Goal: Task Accomplishment & Management: Use online tool/utility

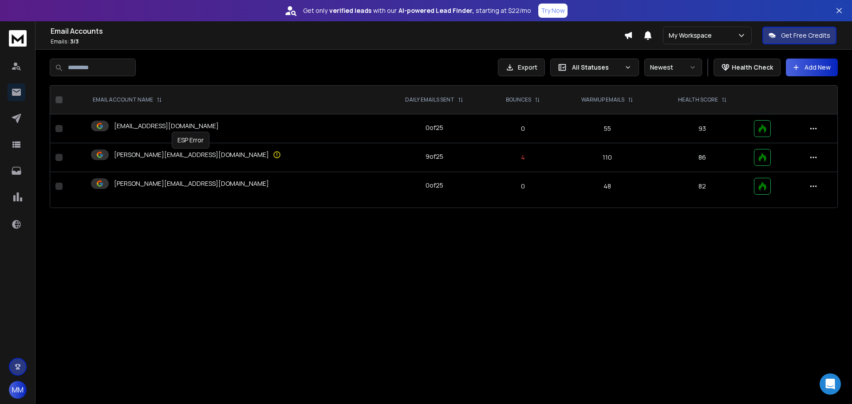
click at [274, 157] on icon at bounding box center [277, 155] width 7 height 7
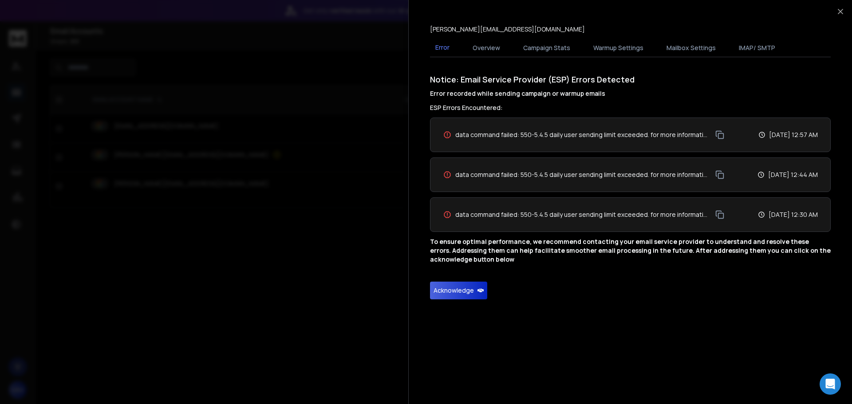
click at [472, 288] on button "Acknowledge" at bounding box center [458, 291] width 57 height 18
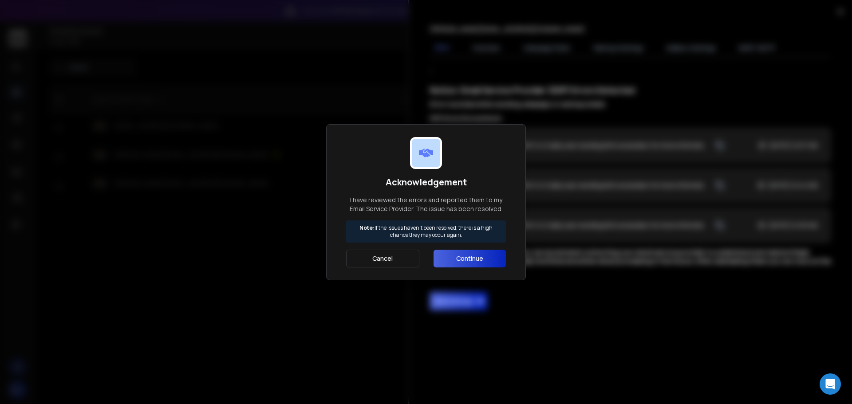
click at [479, 255] on button "Continue" at bounding box center [469, 259] width 72 height 18
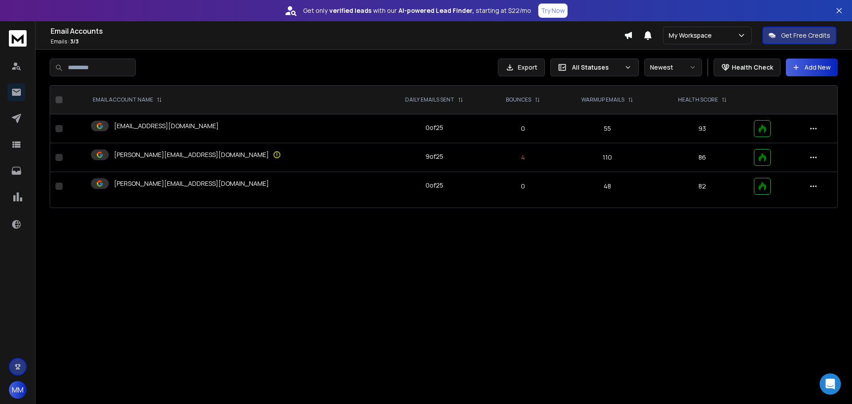
click at [165, 156] on p "[PERSON_NAME][EMAIL_ADDRESS][DOMAIN_NAME]" at bounding box center [191, 154] width 155 height 9
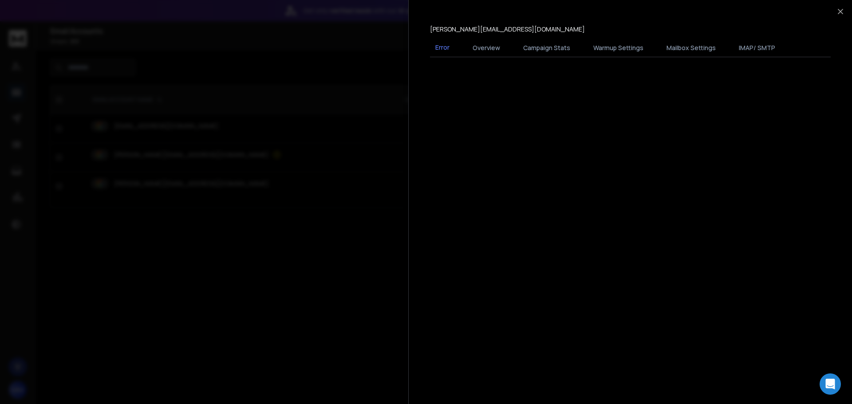
click at [484, 42] on button "Overview" at bounding box center [486, 48] width 38 height 20
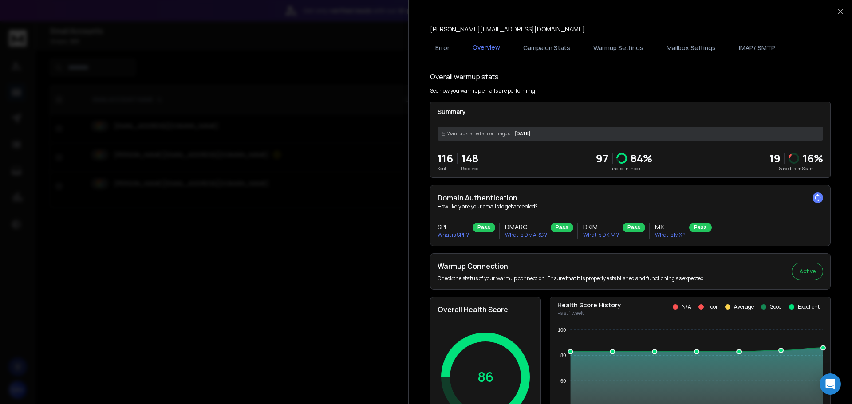
click at [444, 45] on button "Error" at bounding box center [442, 48] width 25 height 20
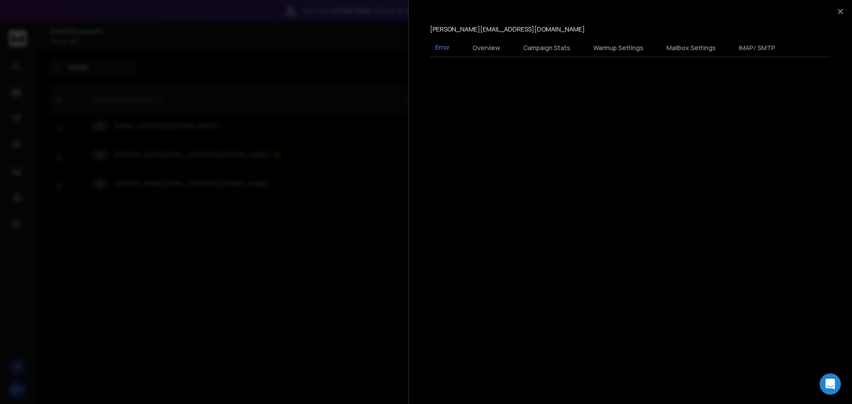
click at [490, 43] on button "Overview" at bounding box center [486, 48] width 38 height 20
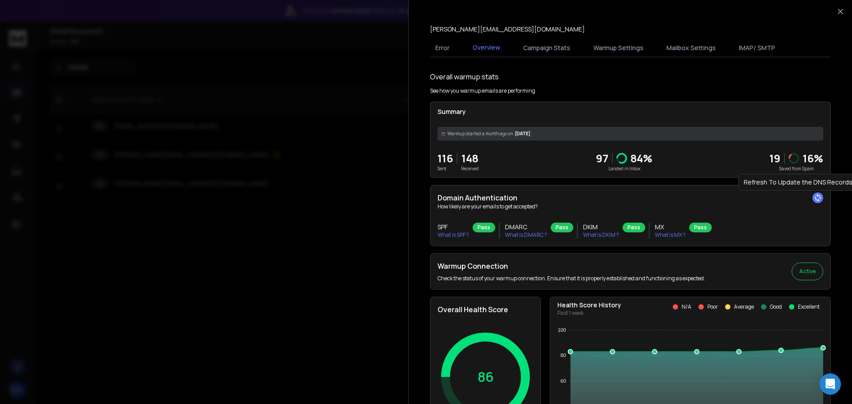
click at [815, 200] on icon at bounding box center [818, 198] width 6 height 8
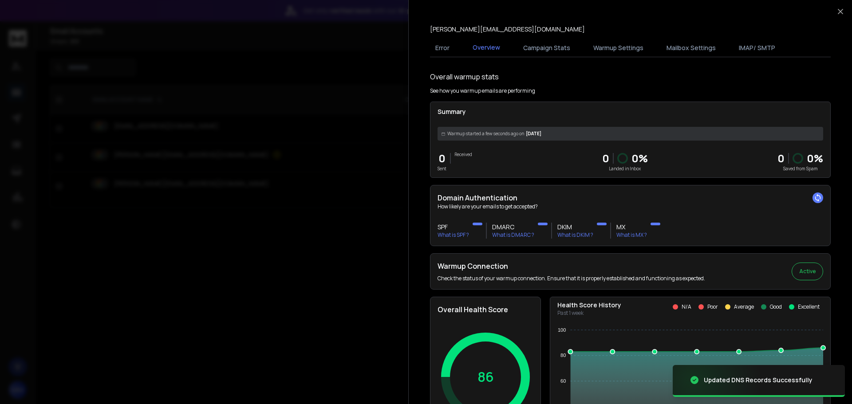
click at [303, 342] on div at bounding box center [426, 202] width 852 height 404
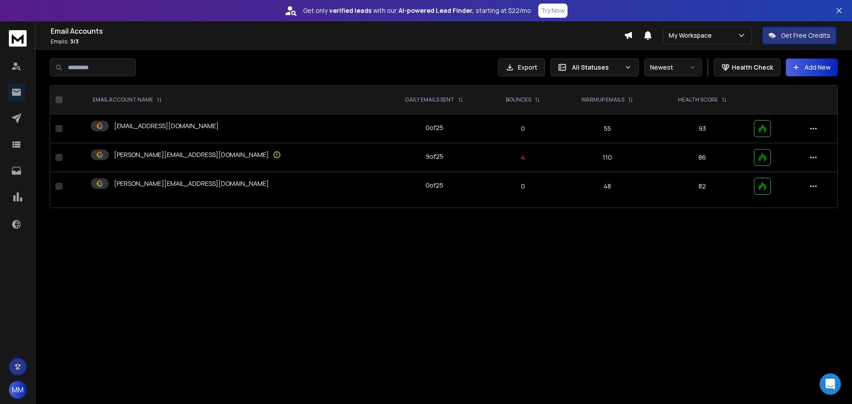
click at [558, 155] on td "110" at bounding box center [606, 157] width 97 height 29
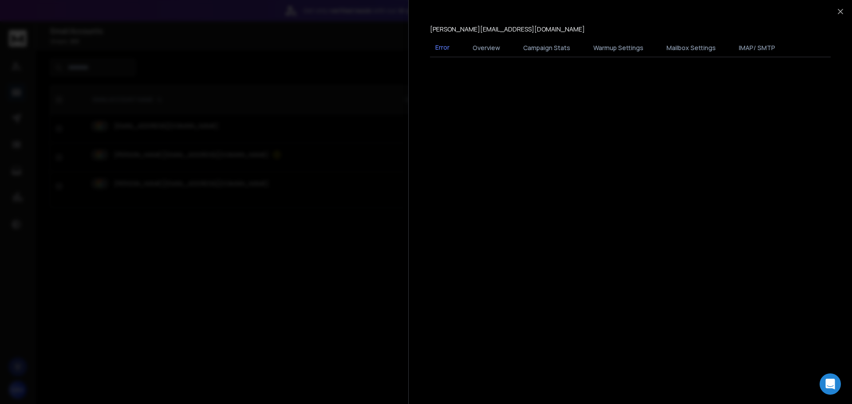
click at [482, 43] on button "Overview" at bounding box center [486, 48] width 38 height 20
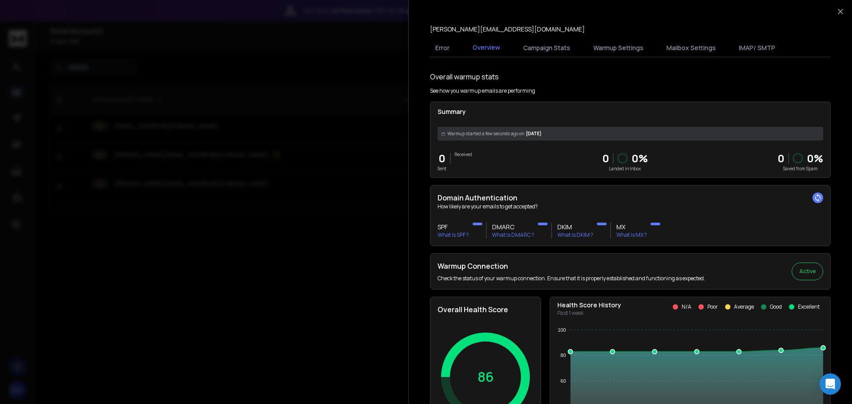
click at [268, 282] on div at bounding box center [426, 202] width 852 height 404
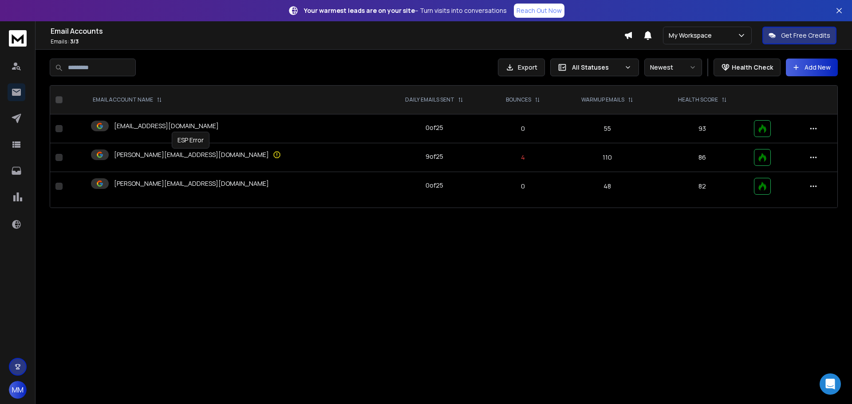
click at [272, 153] on icon at bounding box center [276, 154] width 9 height 9
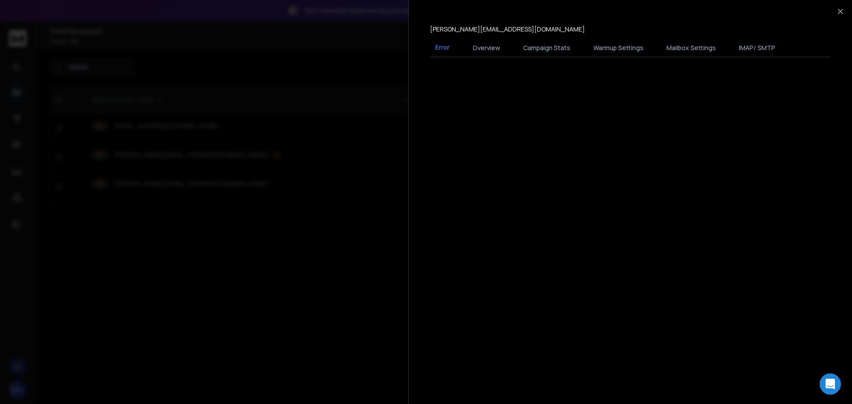
click at [227, 290] on div at bounding box center [426, 202] width 852 height 404
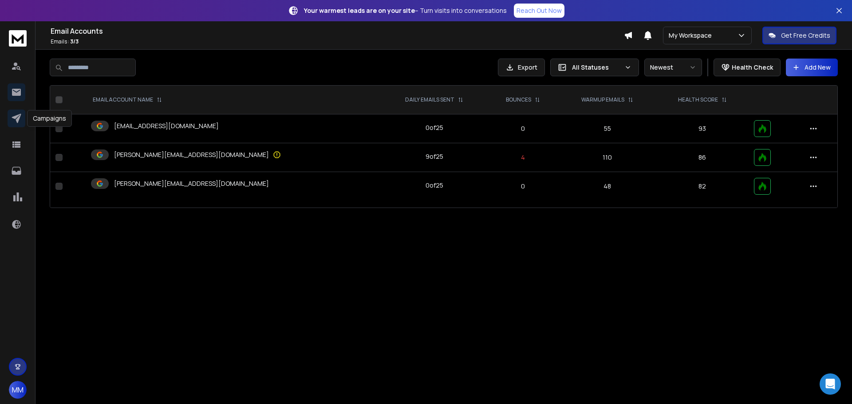
click at [9, 119] on link at bounding box center [17, 119] width 18 height 18
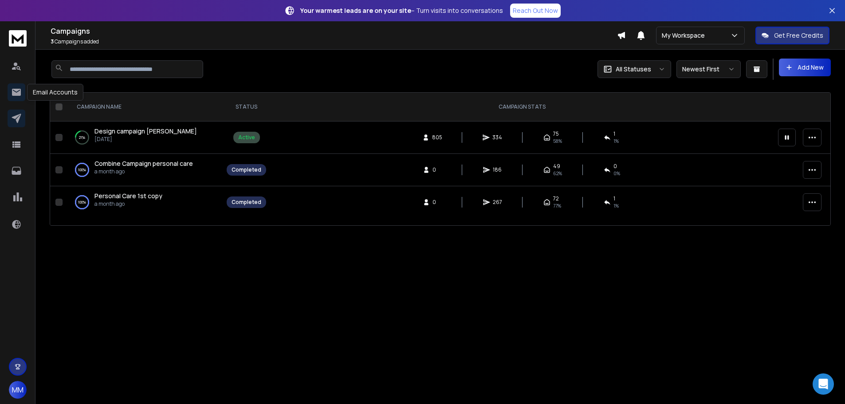
click at [22, 98] on link at bounding box center [17, 92] width 18 height 18
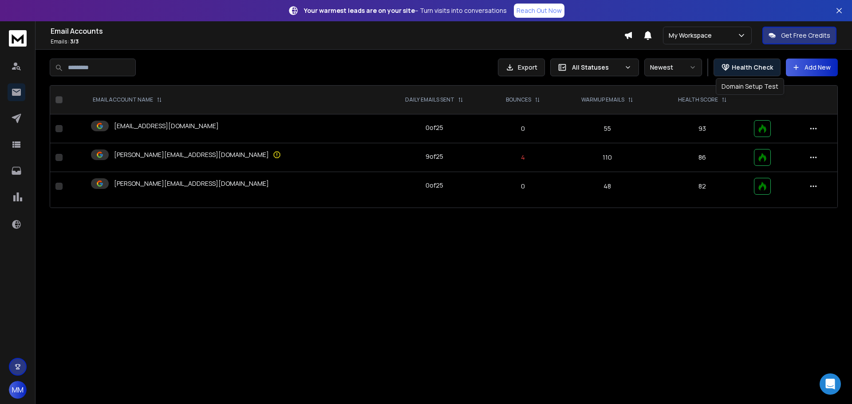
click at [735, 64] on p "Health Check" at bounding box center [751, 67] width 41 height 9
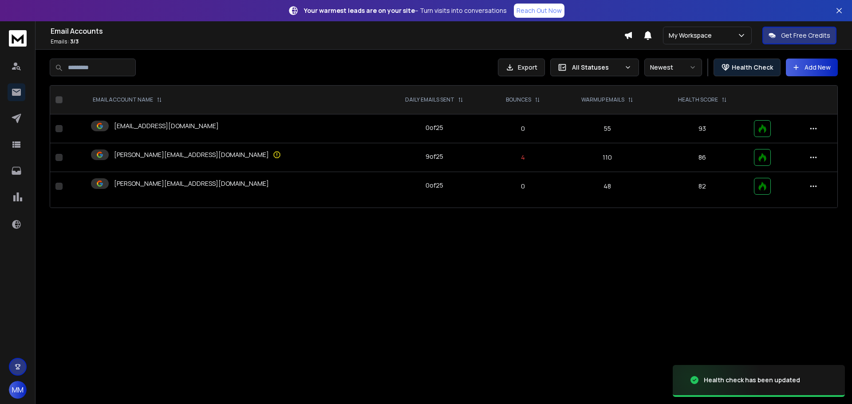
click at [493, 158] on p "4" at bounding box center [523, 157] width 60 height 9
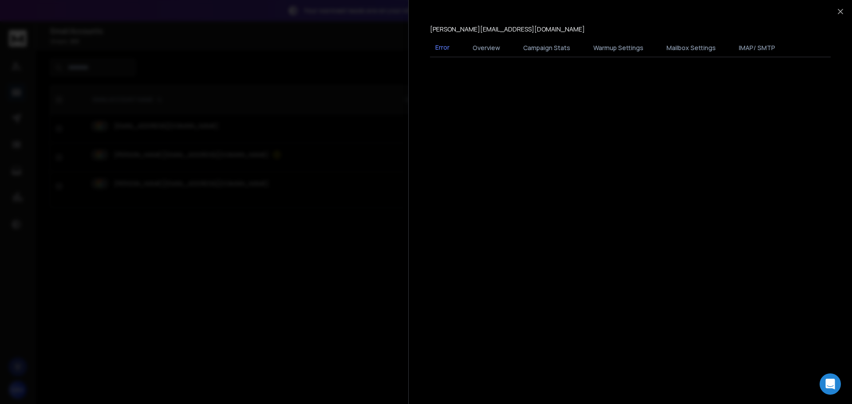
click at [494, 44] on button "Overview" at bounding box center [486, 48] width 38 height 20
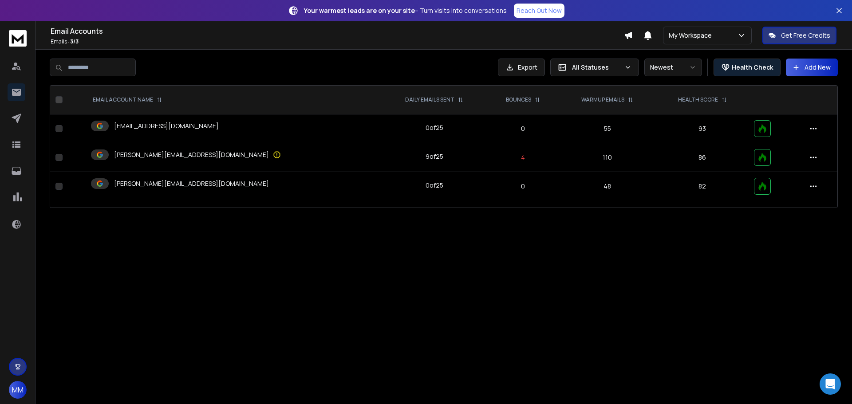
click at [155, 152] on p "[PERSON_NAME][EMAIL_ADDRESS][DOMAIN_NAME]" at bounding box center [191, 154] width 155 height 9
